Goal: Task Accomplishment & Management: Manage account settings

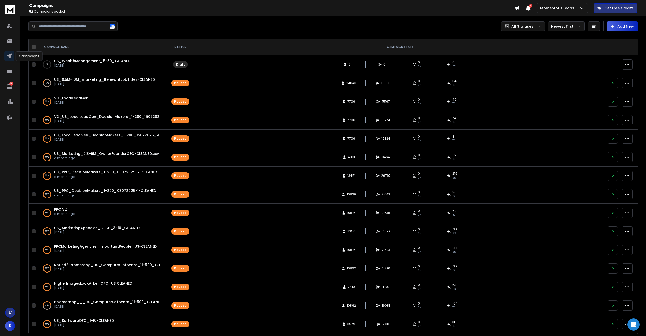
click at [531, 9] on div "3 Momentous Leads Get Free Credits" at bounding box center [575, 8] width 123 height 10
click at [531, 8] on icon at bounding box center [527, 8] width 5 height 5
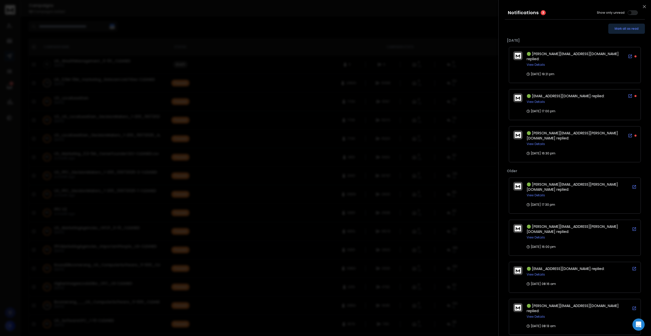
click at [625, 30] on span "Mark all as read" at bounding box center [626, 29] width 24 height 4
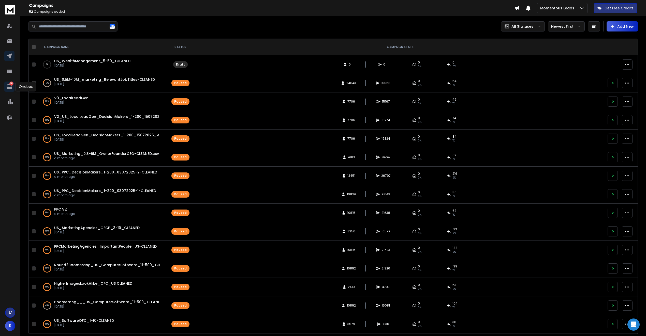
click at [14, 85] on div "90" at bounding box center [10, 88] width 12 height 12
click at [10, 85] on p "90" at bounding box center [11, 84] width 4 height 4
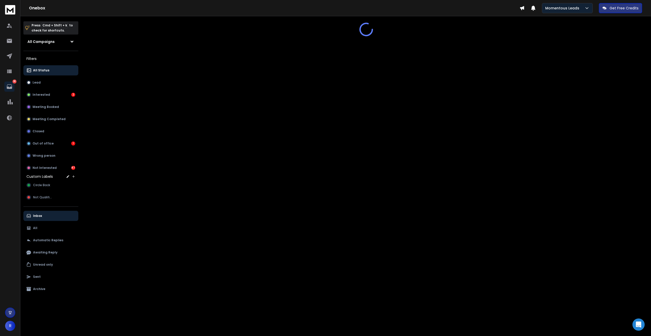
click at [554, 11] on button "Momentous Leads" at bounding box center [567, 8] width 51 height 10
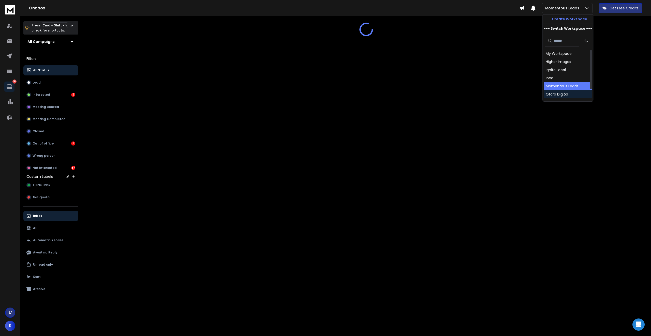
click at [559, 94] on div "Otoro Digital" at bounding box center [557, 94] width 22 height 5
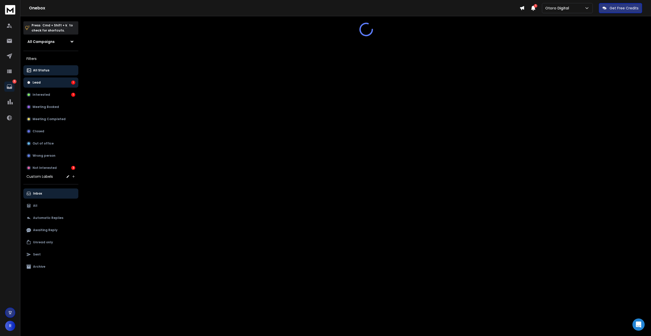
click at [69, 83] on button "Lead 1" at bounding box center [50, 83] width 55 height 10
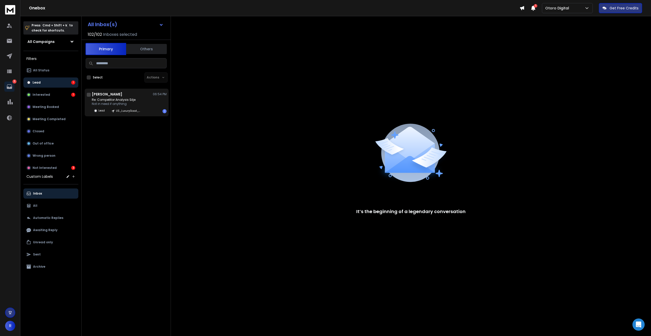
click at [125, 102] on p "Not in need if anything" at bounding box center [118, 104] width 52 height 4
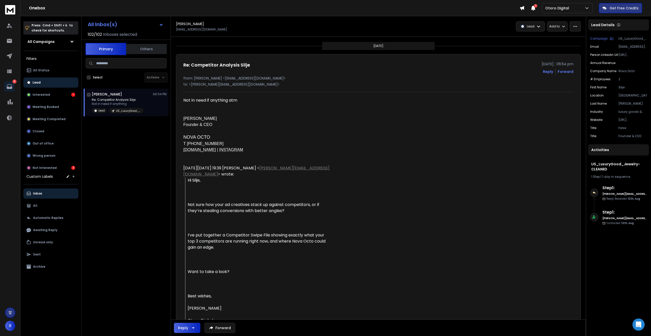
click at [541, 30] on div "Lead" at bounding box center [530, 27] width 28 height 10
click at [529, 97] on p "Not Interested" at bounding box center [539, 94] width 25 height 5
click at [577, 23] on button "button" at bounding box center [574, 26] width 11 height 10
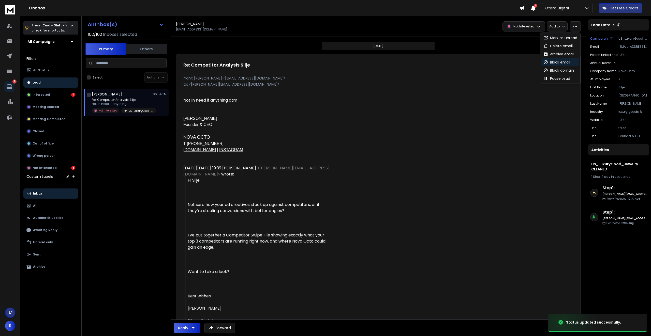
click at [566, 61] on div "Block email" at bounding box center [556, 62] width 27 height 5
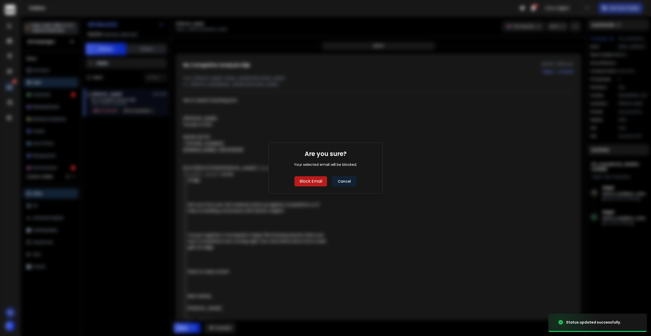
click at [306, 180] on button "Block Email" at bounding box center [310, 181] width 33 height 10
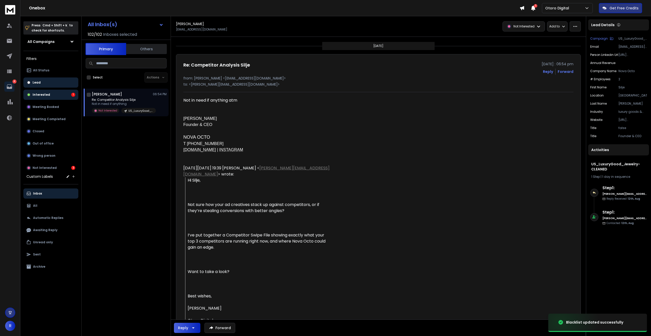
click at [64, 100] on button "Interested 1" at bounding box center [50, 95] width 55 height 10
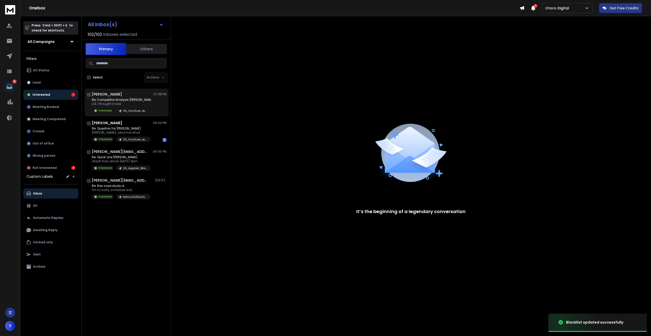
click at [128, 99] on p "Re: Competitor Analysis [PERSON_NAME]" at bounding box center [122, 100] width 61 height 4
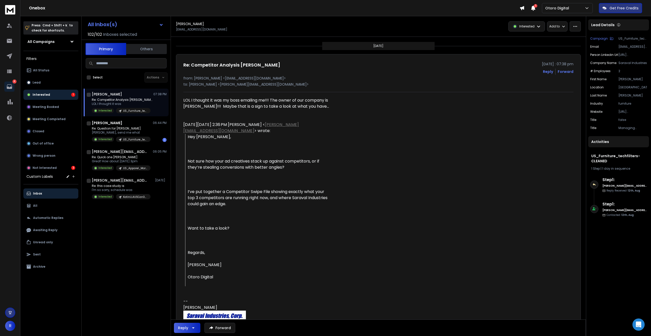
click at [619, 114] on p "[URL][DOMAIN_NAME]" at bounding box center [632, 112] width 28 height 4
click at [157, 137] on div "Re: Question for [PERSON_NAME] Sure, [PERSON_NAME], send me what Interested US_…" at bounding box center [129, 135] width 75 height 16
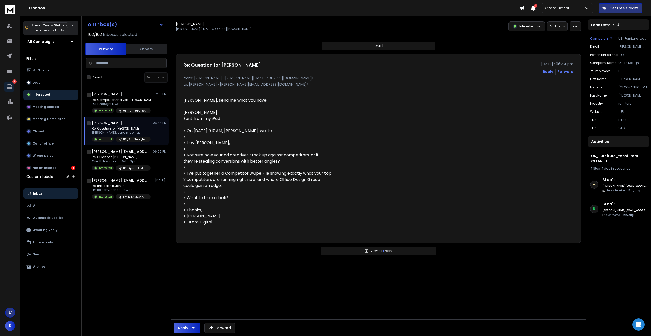
click at [636, 114] on p "[URL][DOMAIN_NAME]" at bounding box center [632, 112] width 28 height 4
click at [12, 54] on icon at bounding box center [9, 55] width 5 height 5
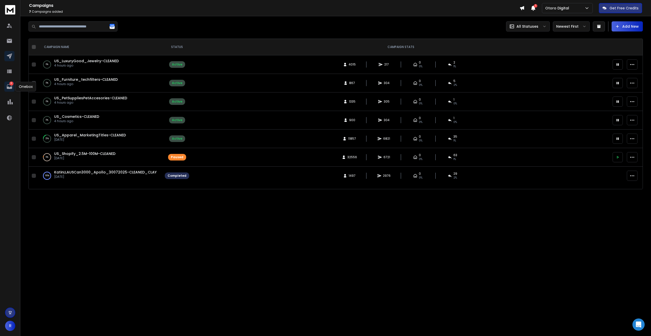
click at [10, 84] on p "3" at bounding box center [11, 84] width 4 height 4
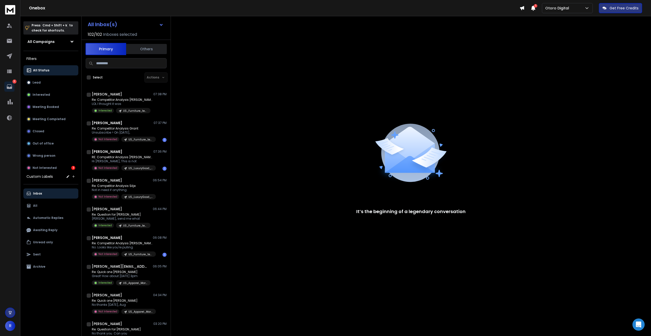
click at [54, 99] on button "Interested" at bounding box center [50, 95] width 55 height 10
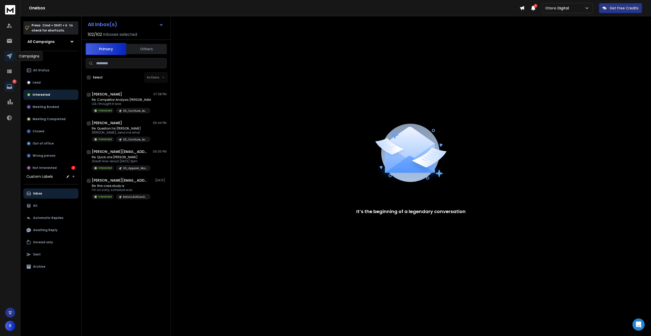
click at [6, 56] on icon at bounding box center [9, 56] width 6 height 6
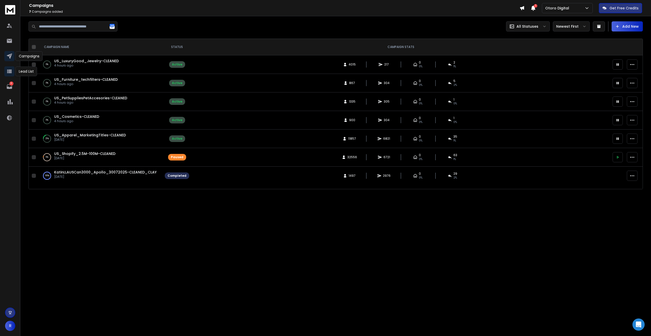
click at [9, 70] on icon at bounding box center [9, 72] width 5 height 4
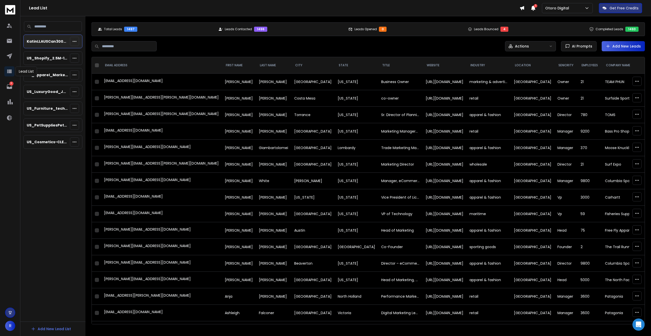
click at [47, 336] on div "Add New Lead List" at bounding box center [52, 329] width 65 height 14
click at [48, 333] on button "Add New Lead List" at bounding box center [51, 329] width 48 height 10
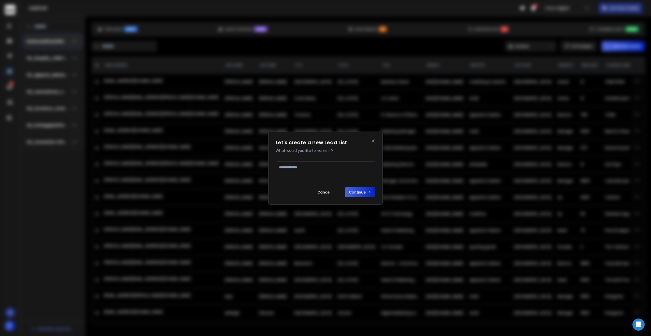
click at [318, 168] on input at bounding box center [326, 167] width 100 height 13
paste input "**********"
type input "**********"
click at [355, 188] on button "Continue" at bounding box center [360, 192] width 31 height 10
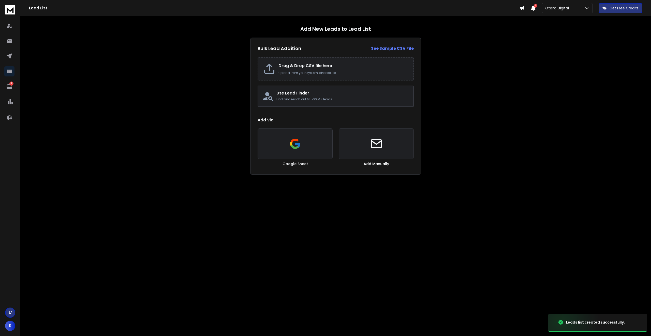
click at [366, 78] on div "Drag & Drop CSV file here Upload from your system, choose file" at bounding box center [336, 68] width 156 height 23
type input "**********"
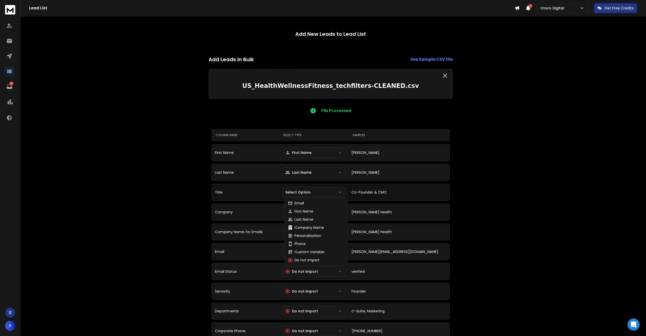
click at [334, 195] on button "Select Option" at bounding box center [313, 192] width 63 height 10
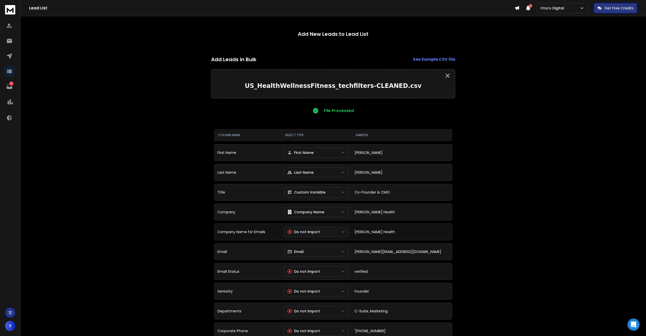
click at [330, 233] on button "Do not import" at bounding box center [316, 232] width 64 height 10
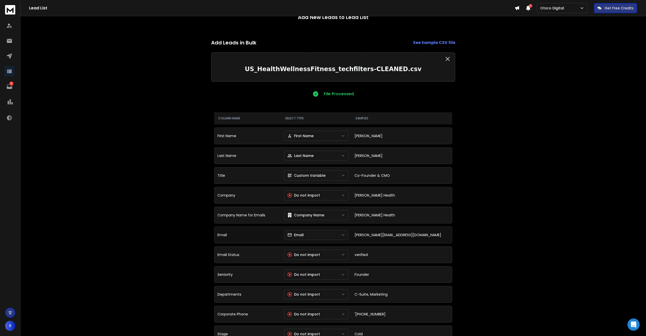
scroll to position [80, 0]
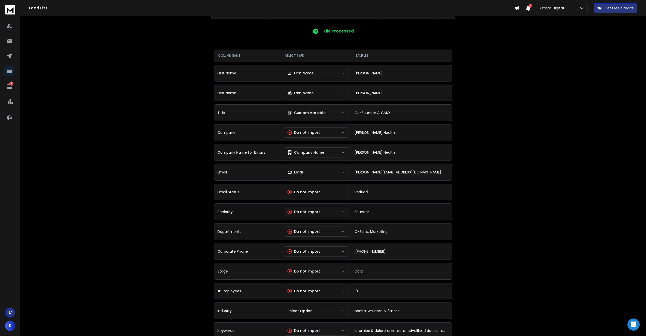
click at [329, 214] on button "Do not import" at bounding box center [316, 212] width 64 height 10
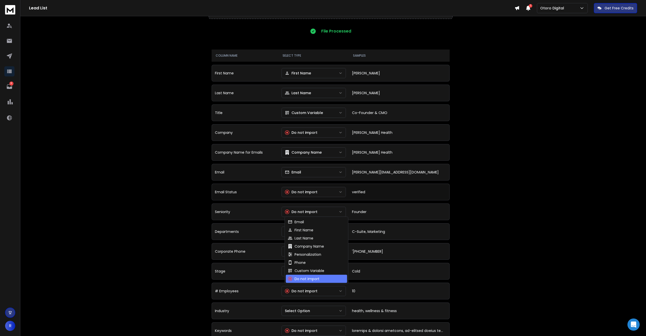
click at [430, 191] on td "verified" at bounding box center [399, 192] width 101 height 17
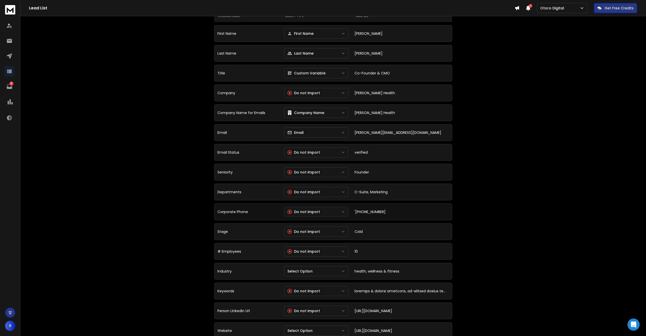
scroll to position [127, 0]
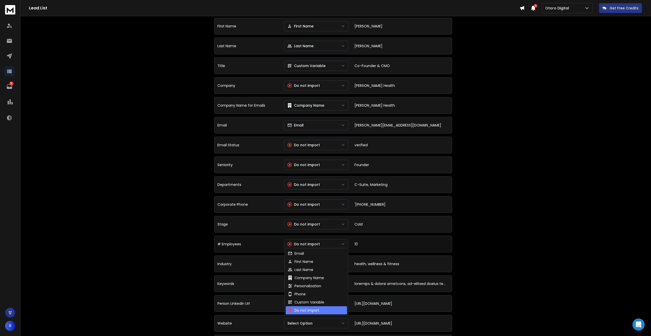
click at [318, 239] on button "Do not import" at bounding box center [316, 244] width 64 height 10
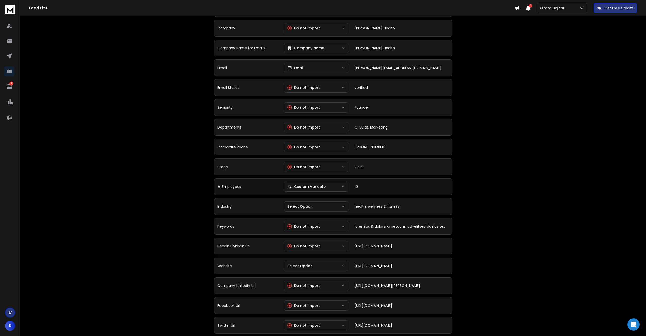
scroll to position [202, 0]
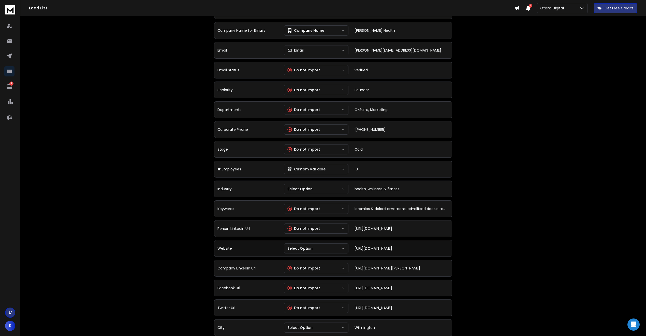
click at [333, 244] on button "Select Option" at bounding box center [316, 249] width 64 height 10
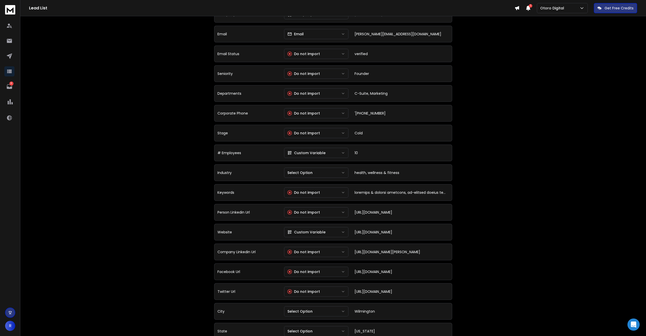
scroll to position [248, 0]
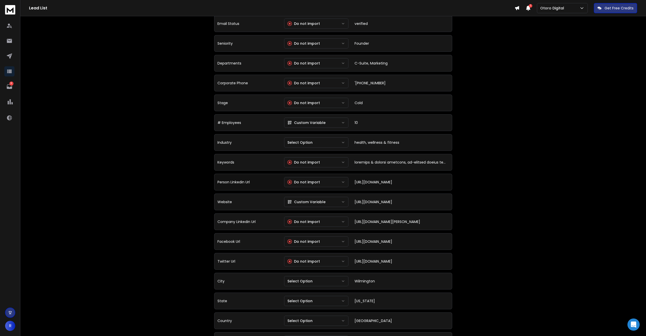
click at [328, 184] on button "Do not import" at bounding box center [316, 182] width 64 height 10
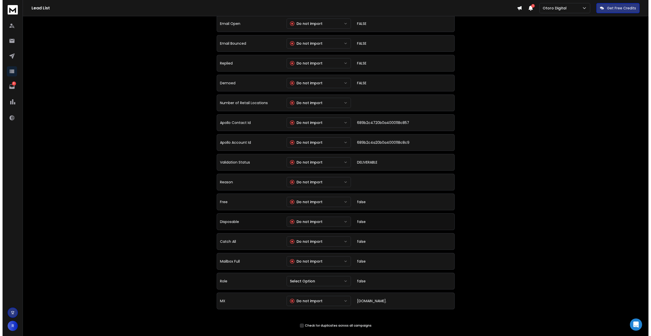
scroll to position [832, 0]
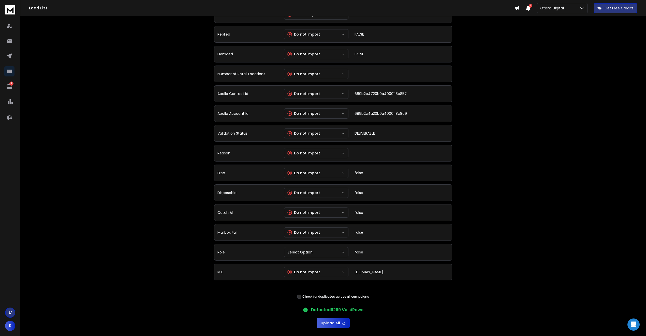
click at [341, 318] on button "Upload All" at bounding box center [332, 323] width 33 height 10
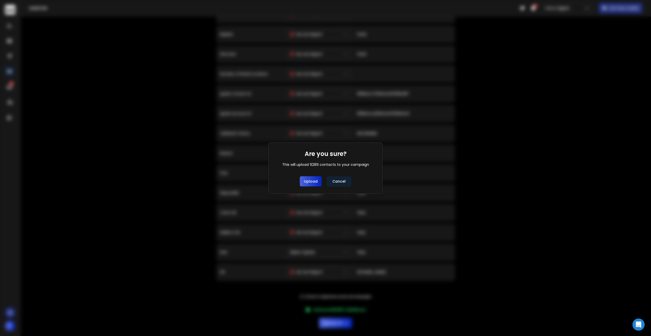
click at [311, 178] on button "Upload" at bounding box center [311, 181] width 22 height 10
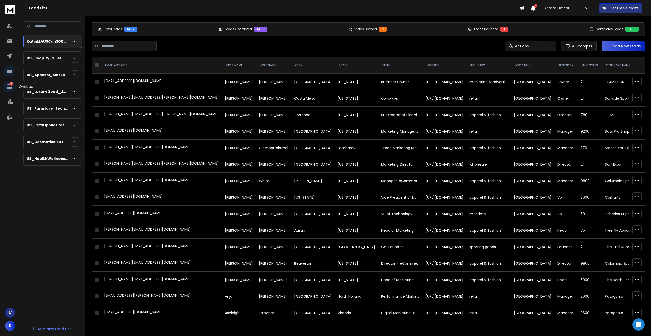
click at [10, 90] on link "3" at bounding box center [9, 87] width 10 height 10
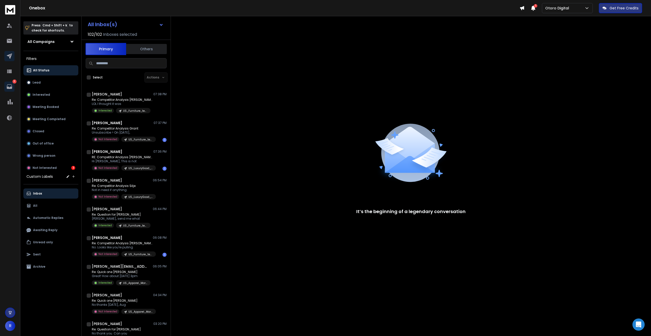
click at [6, 53] on link at bounding box center [9, 56] width 10 height 10
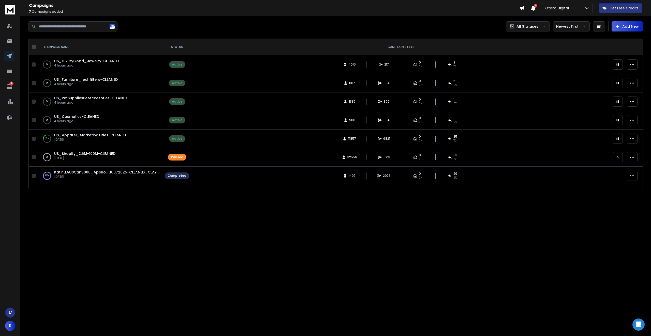
click at [635, 62] on button "button" at bounding box center [632, 64] width 11 height 10
click at [631, 97] on div "Duplicate Campaign" at bounding box center [611, 100] width 49 height 8
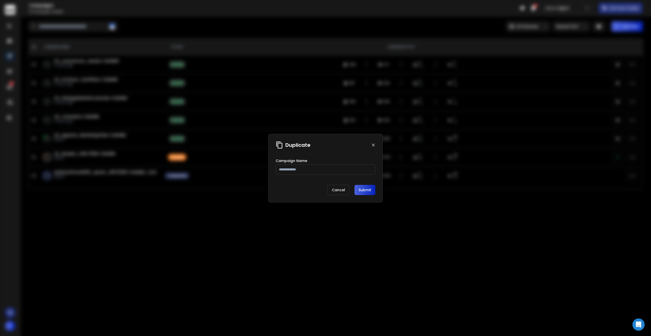
click at [317, 175] on form "Campaign Name Cancel Submit" at bounding box center [326, 177] width 100 height 36
click at [324, 165] on input "text" at bounding box center [326, 170] width 100 height 10
paste input "**********"
type input "**********"
click at [363, 191] on button "Submit" at bounding box center [364, 190] width 21 height 10
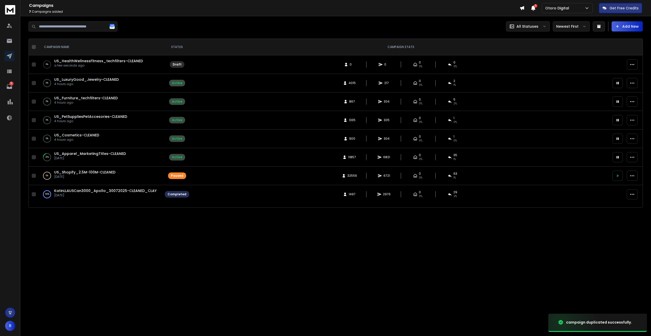
click at [101, 62] on span "US_HealthWellnessFitness_techfilters-CLEANED" at bounding box center [98, 60] width 89 height 5
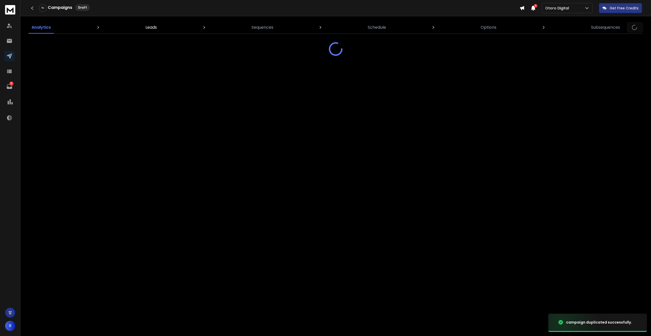
click at [154, 29] on p "Leads" at bounding box center [150, 27] width 11 height 6
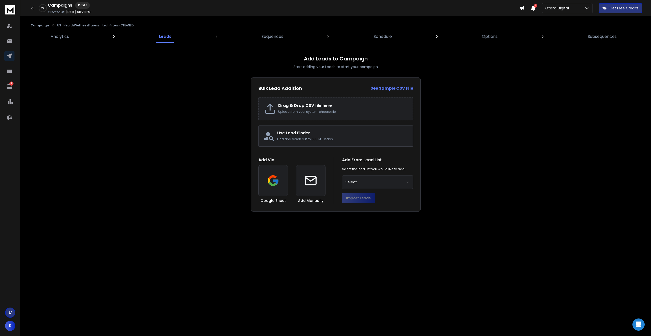
click at [399, 177] on button "Select" at bounding box center [377, 182] width 71 height 14
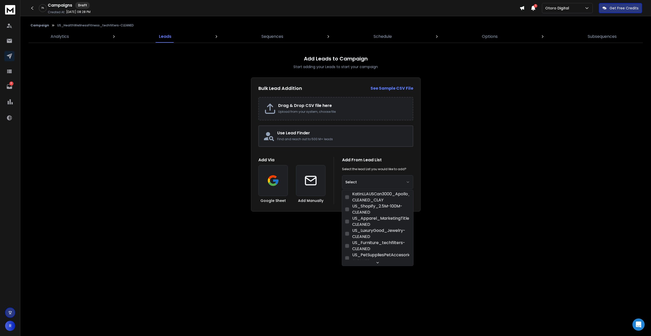
scroll to position [60, 0]
click at [389, 242] on div "US_HealthWellnessFitness_techfilters-CLEANED" at bounding box center [392, 246] width 80 height 12
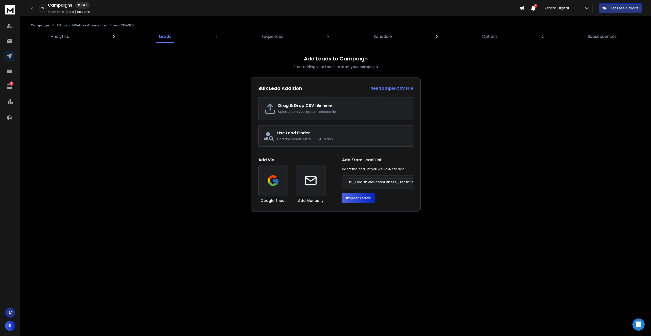
click at [462, 215] on div "Campaign US_HealthWellnessFitness_techfilters-CLEANED Analytics Leads Sequences…" at bounding box center [335, 117] width 630 height 203
click at [371, 197] on button "Import Leads" at bounding box center [358, 198] width 33 height 10
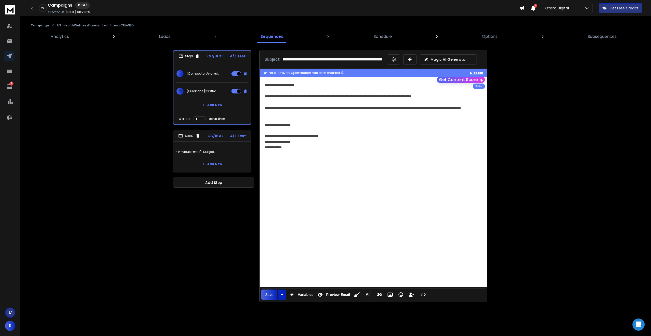
click at [192, 88] on div "2 {Quick one {{firstName}}|Question for {{firstName}}}" at bounding box center [197, 91] width 43 height 7
type input "**********"
click at [480, 36] on link "Options" at bounding box center [490, 37] width 22 height 12
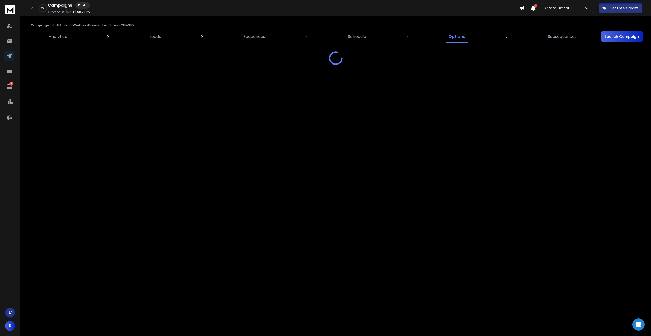
select select "*"
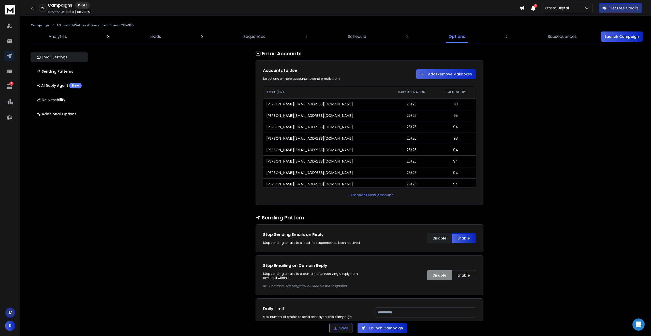
click at [390, 326] on button "Launch Campaign" at bounding box center [382, 328] width 50 height 10
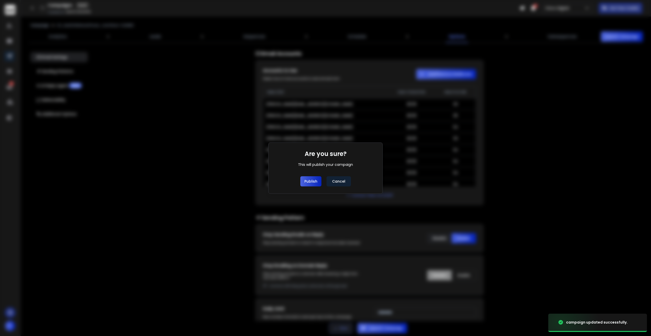
click at [314, 178] on button "Publish" at bounding box center [310, 181] width 21 height 10
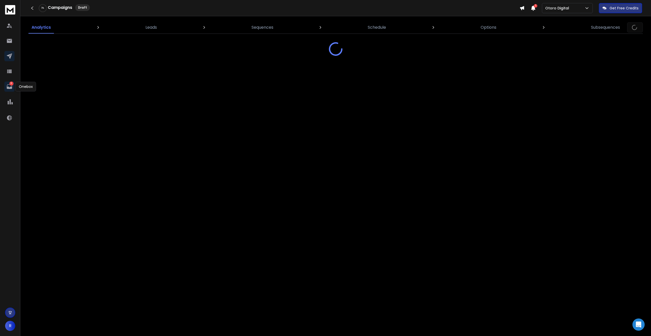
click at [12, 86] on icon at bounding box center [9, 87] width 6 height 6
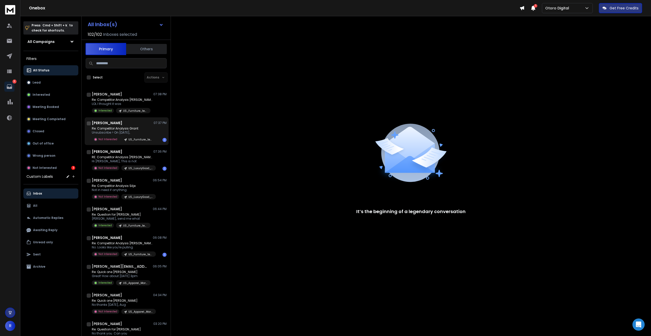
click at [128, 135] on div "Re: Competitor Analysis Grant Unsubscribe > On Aug 12, Not Interested US_Furnit…" at bounding box center [124, 135] width 64 height 16
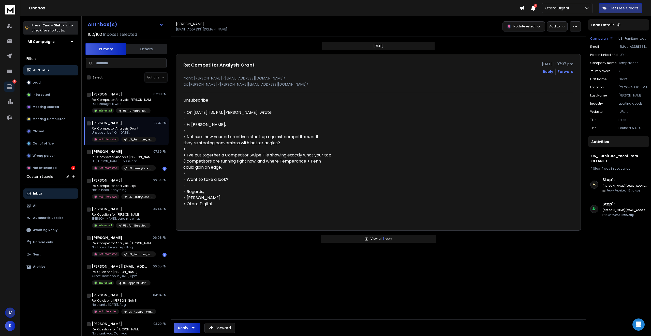
click at [570, 22] on button "button" at bounding box center [574, 26] width 11 height 10
click at [558, 65] on div "Block email" at bounding box center [560, 62] width 38 height 8
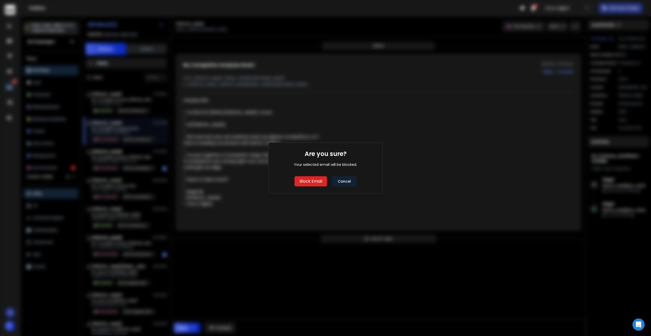
click at [312, 188] on div "Are you sure? Your selected email will be blocked. Block Email Cancel" at bounding box center [325, 168] width 114 height 51
click at [314, 181] on button "Block Email" at bounding box center [310, 181] width 33 height 10
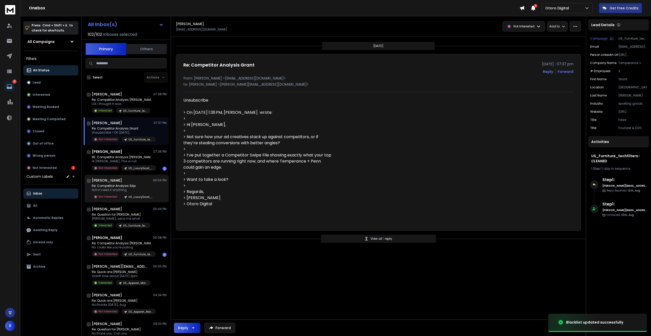
click at [139, 181] on div "Silje Lübbe 06:54 PM" at bounding box center [129, 180] width 75 height 5
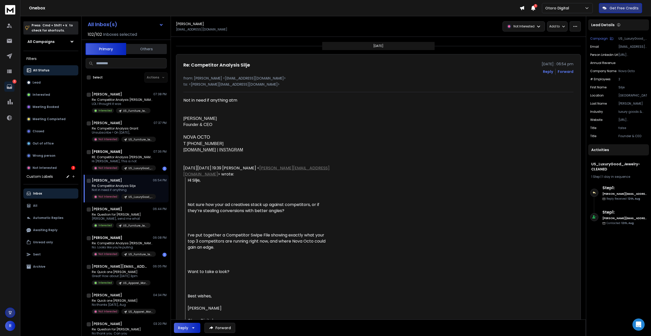
click at [573, 29] on button "button" at bounding box center [574, 26] width 11 height 10
click at [569, 65] on div "Block email" at bounding box center [560, 62] width 38 height 8
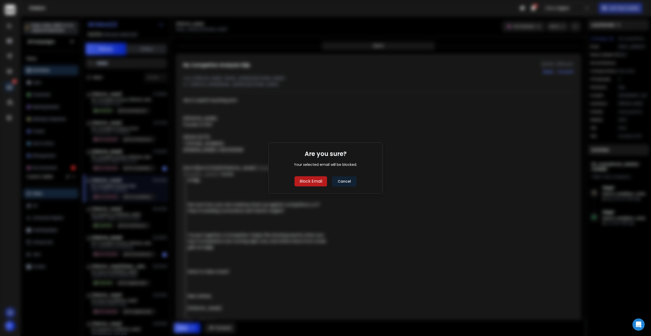
click at [323, 183] on button "Block Email" at bounding box center [310, 181] width 33 height 10
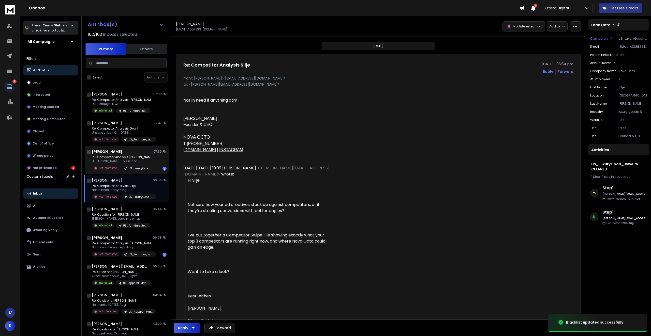
click at [119, 168] on div "Not Interested US_LuxuryGood_Jewelry-CLEANED" at bounding box center [124, 167] width 64 height 5
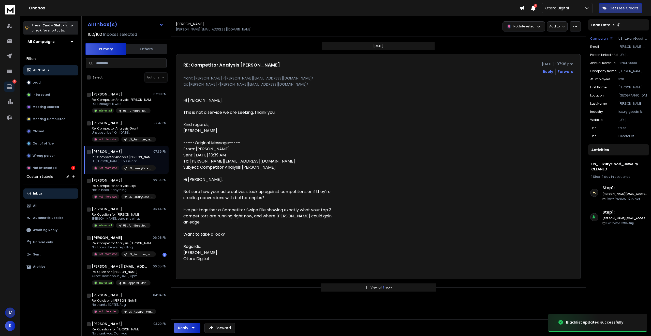
click at [575, 27] on icon "button" at bounding box center [575, 26] width 5 height 5
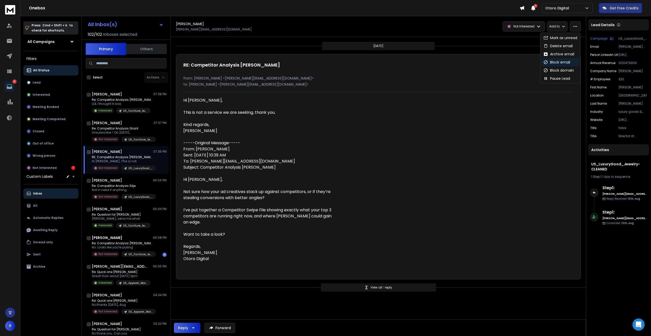
click at [569, 60] on div "Block email" at bounding box center [556, 62] width 27 height 5
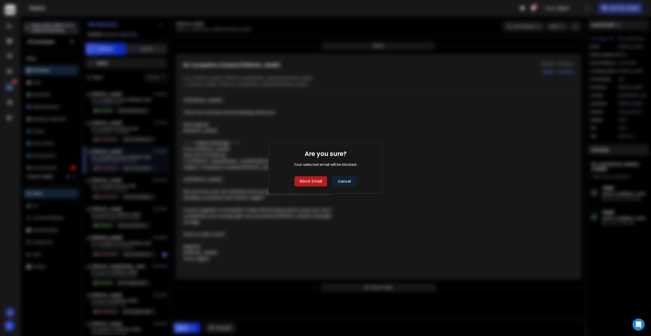
click at [301, 176] on button "Block Email" at bounding box center [310, 181] width 33 height 10
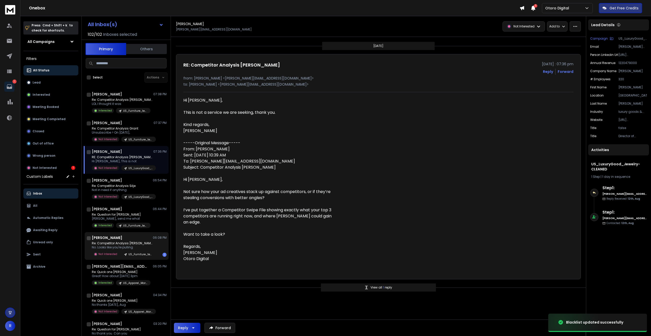
click at [145, 241] on p "Re: Competitor Analysis [PERSON_NAME]" at bounding box center [122, 243] width 61 height 4
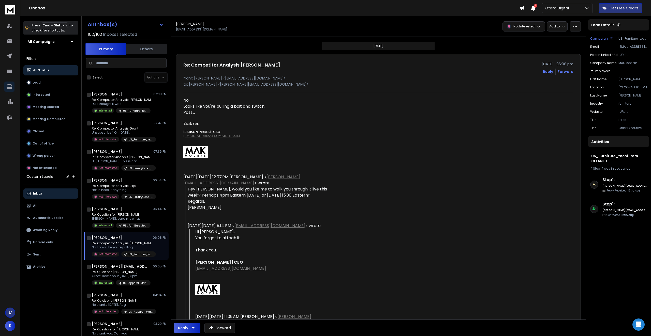
click at [571, 32] on div "Fernando Rodriguez Fernando Rodriguez frodriguez@makmodern.com Not Interested A…" at bounding box center [378, 26] width 415 height 21
click at [572, 31] on button "button" at bounding box center [574, 26] width 11 height 10
click at [565, 62] on div "Block email" at bounding box center [556, 62] width 27 height 5
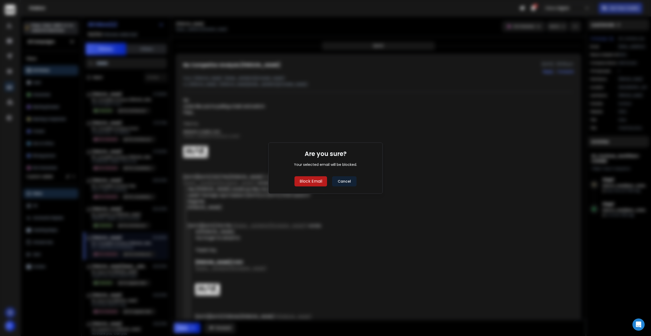
click at [321, 177] on button "Block Email" at bounding box center [310, 181] width 33 height 10
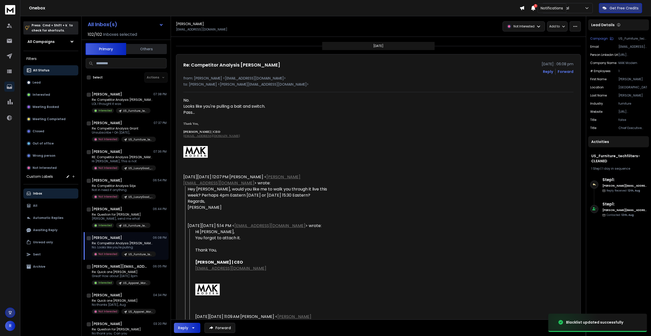
click at [551, 10] on div "Notifications" at bounding box center [551, 8] width 29 height 10
click at [564, 11] on button "Otoro Digital" at bounding box center [567, 8] width 51 height 10
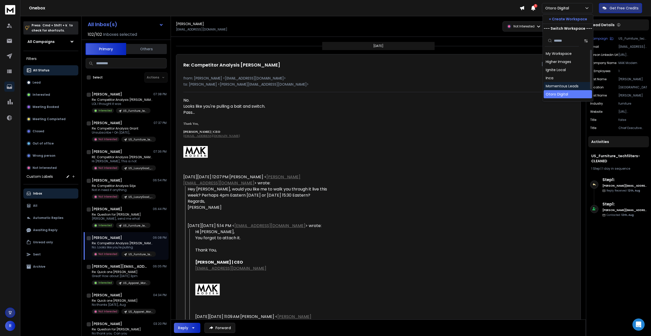
click at [562, 83] on div "Momentous Leads" at bounding box center [567, 86] width 48 height 8
